Goal: Task Accomplishment & Management: Manage account settings

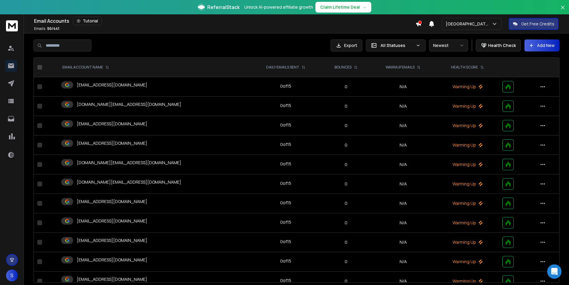
click at [537, 43] on button "Add New" at bounding box center [542, 45] width 35 height 12
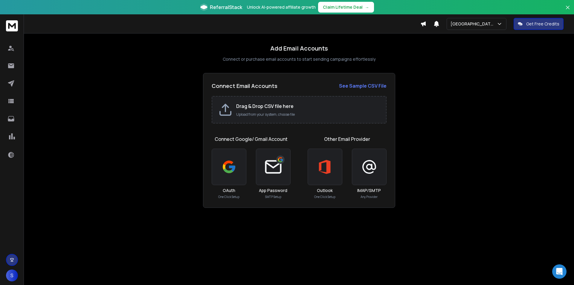
click at [227, 165] on icon at bounding box center [228, 167] width 15 height 18
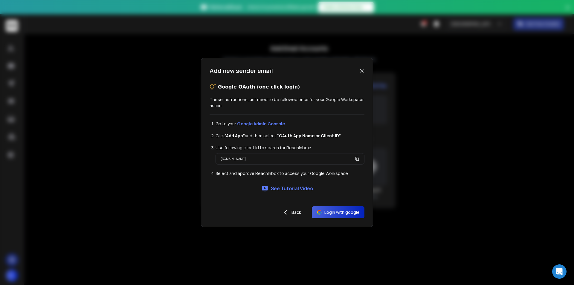
click at [342, 230] on div "Add new sender email Google OAuth (one click login) These instructions just nee…" at bounding box center [287, 142] width 574 height 181
click at [344, 214] on button "Login with google" at bounding box center [338, 212] width 53 height 12
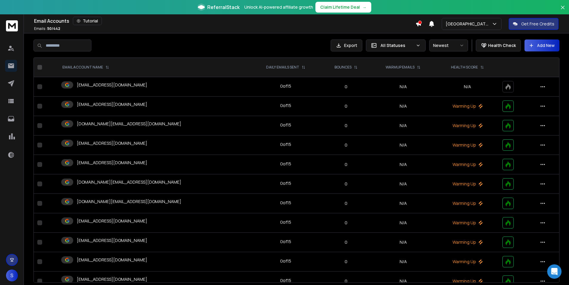
click at [544, 44] on button "Add New" at bounding box center [542, 45] width 35 height 12
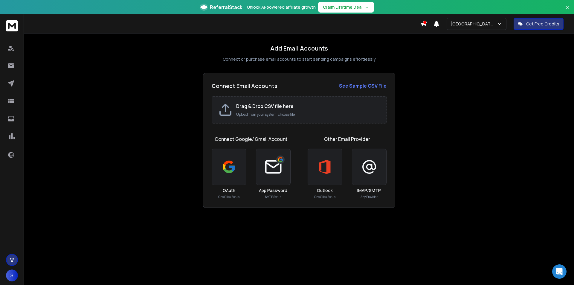
click at [237, 165] on div at bounding box center [228, 166] width 35 height 36
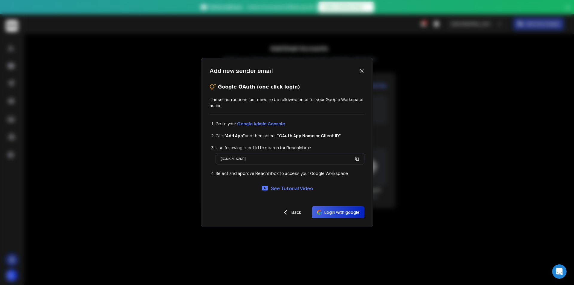
click at [330, 208] on button "Login with google" at bounding box center [338, 212] width 53 height 12
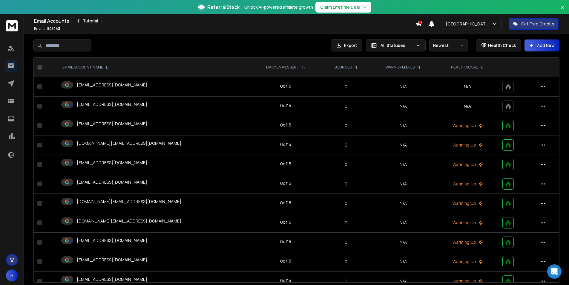
click at [540, 44] on button "Add New" at bounding box center [542, 45] width 35 height 12
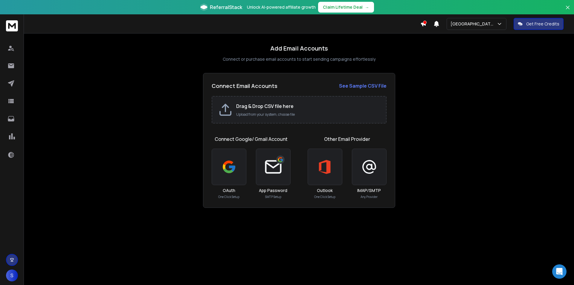
click at [227, 169] on icon at bounding box center [228, 167] width 15 height 18
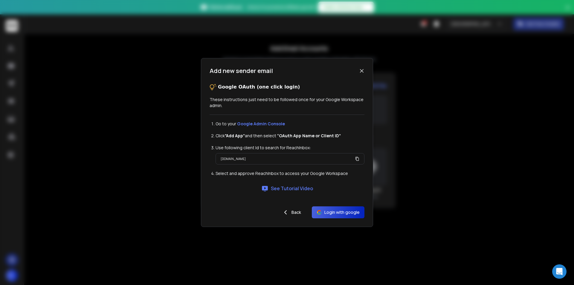
click at [324, 210] on button "Login with google" at bounding box center [338, 212] width 53 height 12
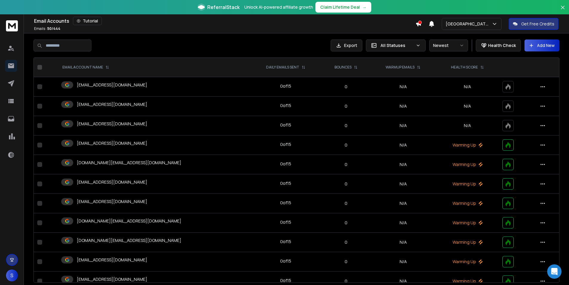
click at [540, 46] on button "Add New" at bounding box center [542, 45] width 35 height 12
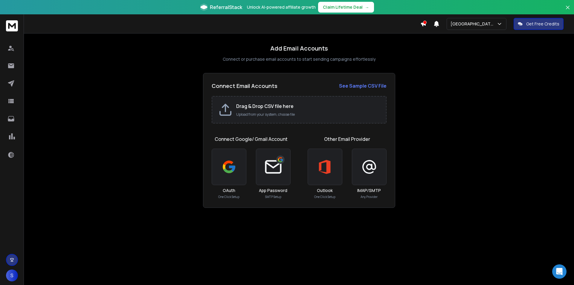
click at [229, 169] on icon at bounding box center [228, 167] width 15 height 18
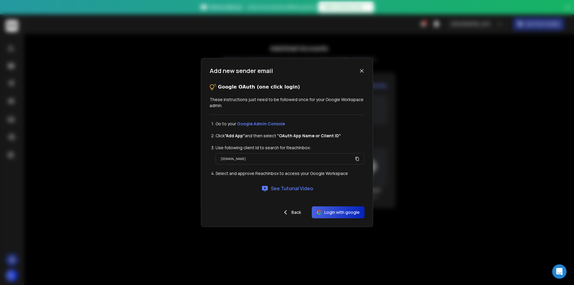
click at [322, 209] on icon at bounding box center [318, 211] width 5 height 5
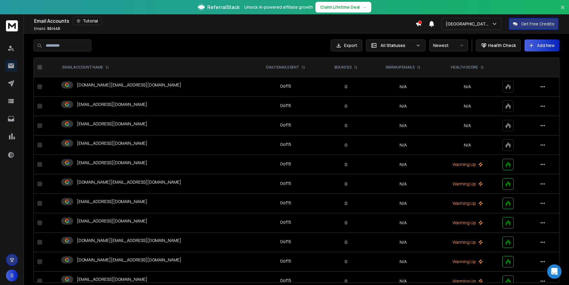
click at [540, 41] on button "Add New" at bounding box center [542, 45] width 35 height 12
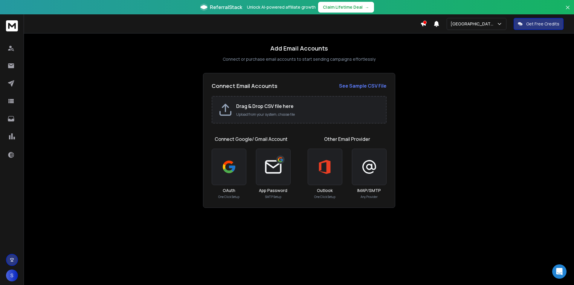
click at [234, 170] on icon at bounding box center [228, 167] width 15 height 18
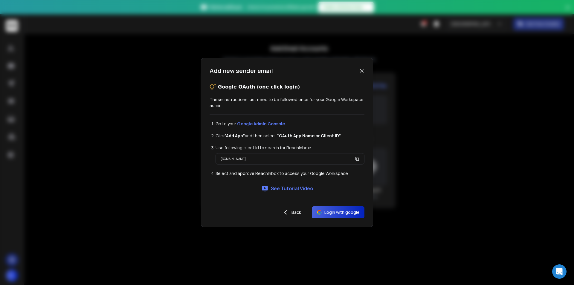
click at [339, 214] on button "Login with google" at bounding box center [338, 212] width 53 height 12
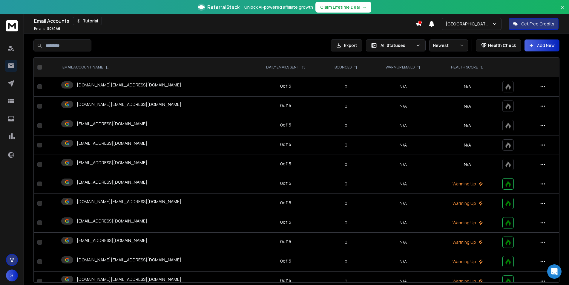
click at [541, 46] on button "Add New" at bounding box center [542, 45] width 35 height 12
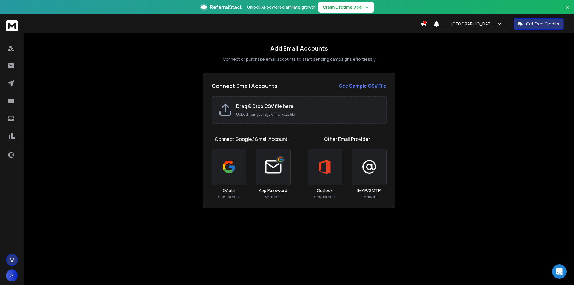
click at [221, 171] on div at bounding box center [228, 166] width 35 height 36
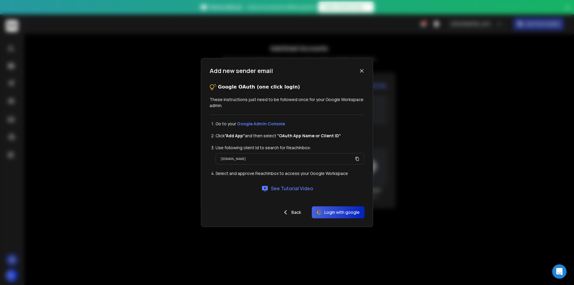
click at [342, 213] on button "Login with google" at bounding box center [338, 212] width 53 height 12
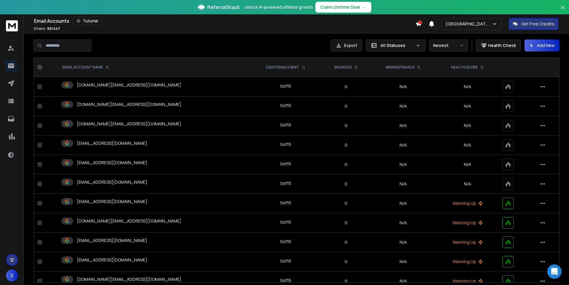
click at [545, 48] on button "Add New" at bounding box center [542, 45] width 35 height 12
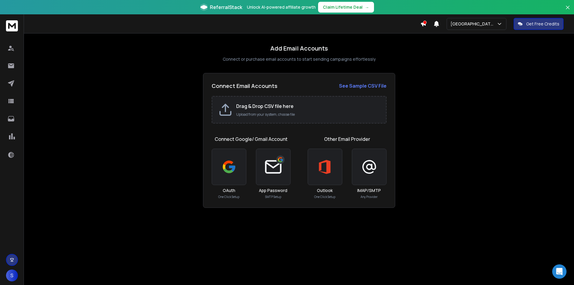
click at [234, 175] on icon at bounding box center [228, 167] width 15 height 18
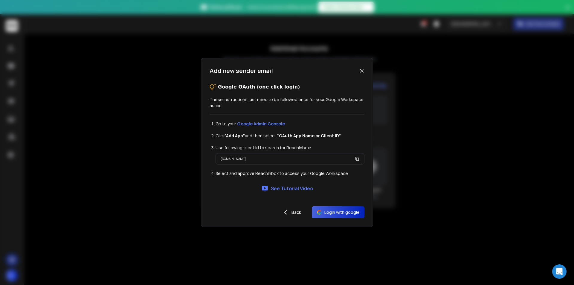
click at [335, 212] on button "Login with google" at bounding box center [338, 212] width 53 height 12
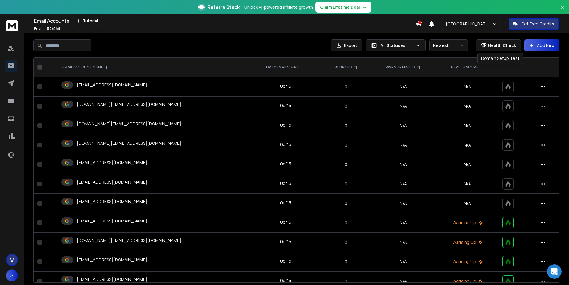
click at [539, 46] on button "Add New" at bounding box center [542, 45] width 35 height 12
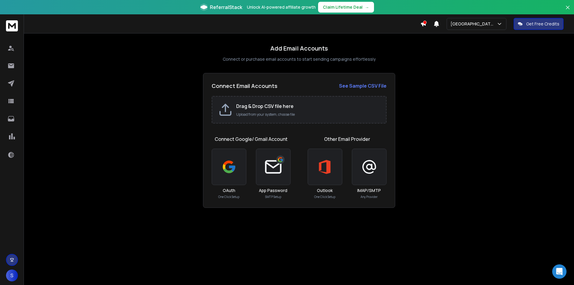
click at [240, 168] on div at bounding box center [228, 166] width 35 height 36
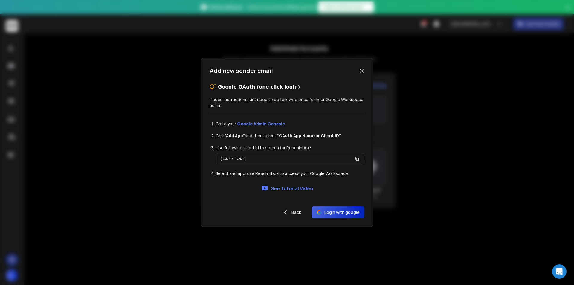
click at [348, 214] on button "Login with google" at bounding box center [338, 212] width 53 height 12
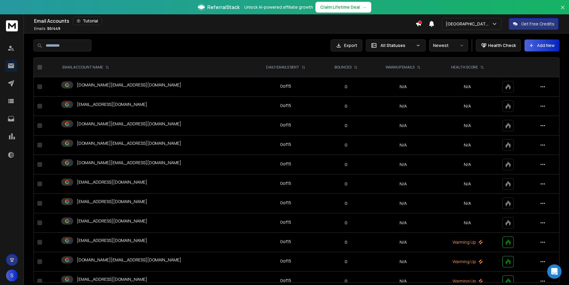
click at [536, 48] on button "Add New" at bounding box center [542, 45] width 35 height 12
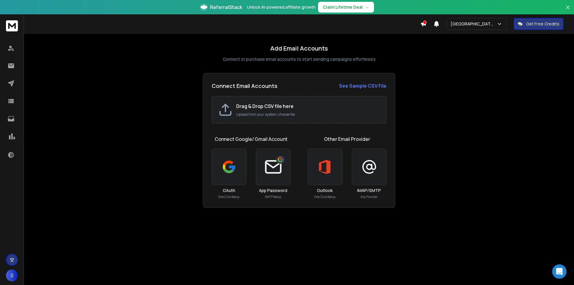
click at [227, 161] on icon at bounding box center [228, 162] width 10 height 5
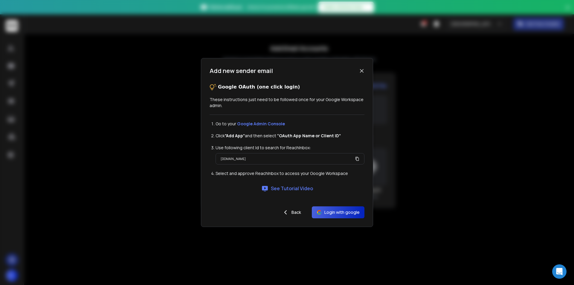
click at [327, 208] on button "Login with google" at bounding box center [338, 212] width 53 height 12
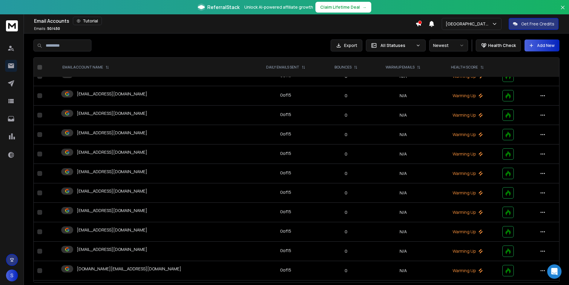
scroll to position [687, 0]
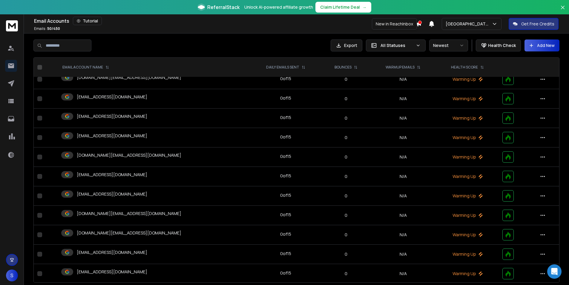
click at [420, 27] on icon at bounding box center [418, 24] width 6 height 6
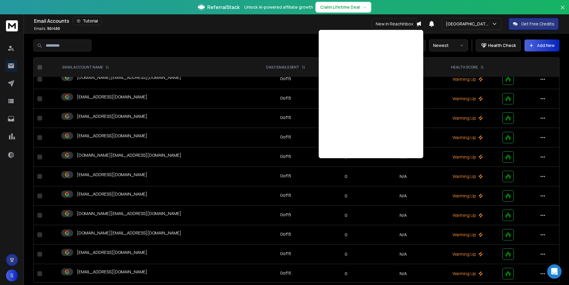
click at [421, 26] on icon at bounding box center [418, 24] width 6 height 6
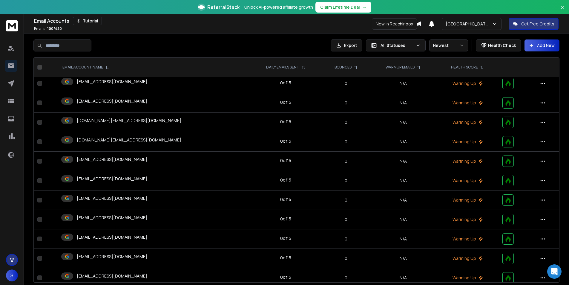
scroll to position [750, 0]
